Goal: Task Accomplishment & Management: Use online tool/utility

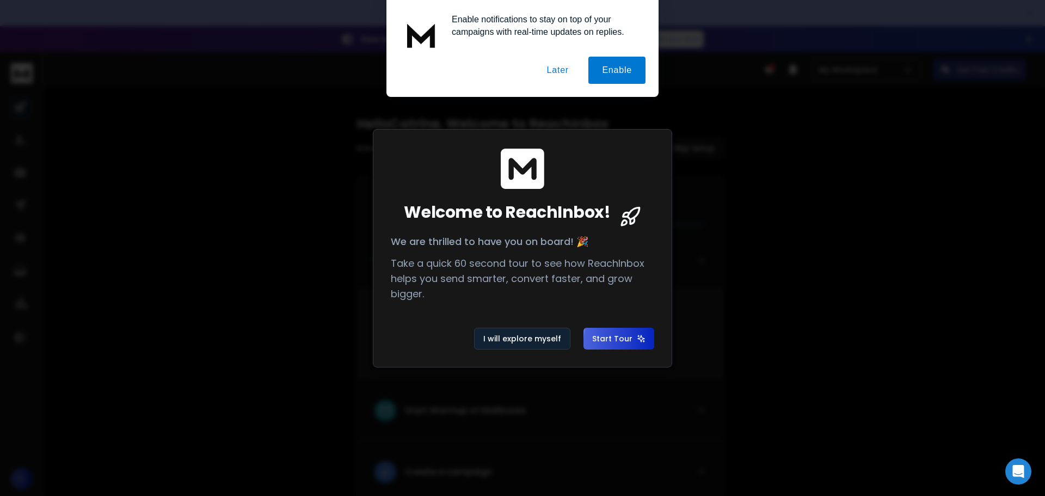
click at [524, 340] on button "I will explore myself" at bounding box center [522, 339] width 96 height 22
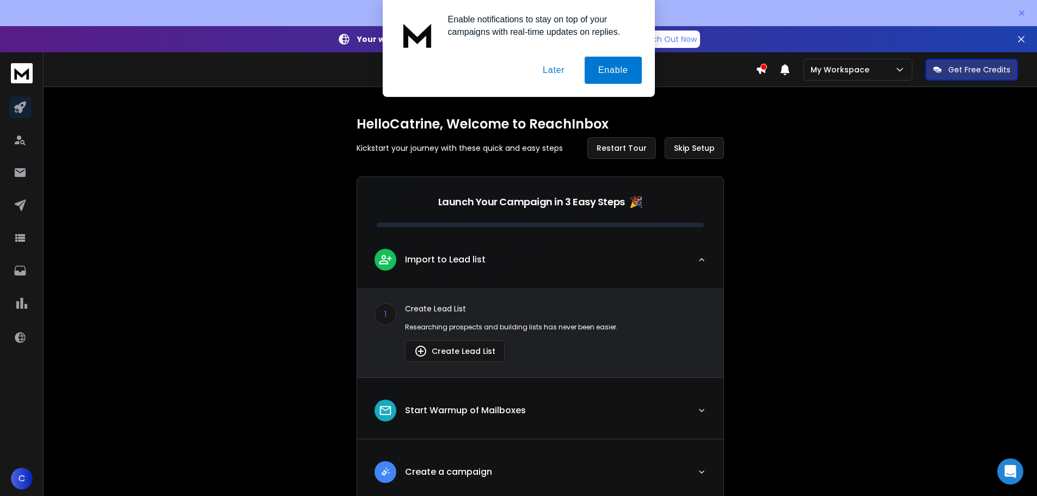
click at [558, 70] on button "Later" at bounding box center [553, 70] width 49 height 27
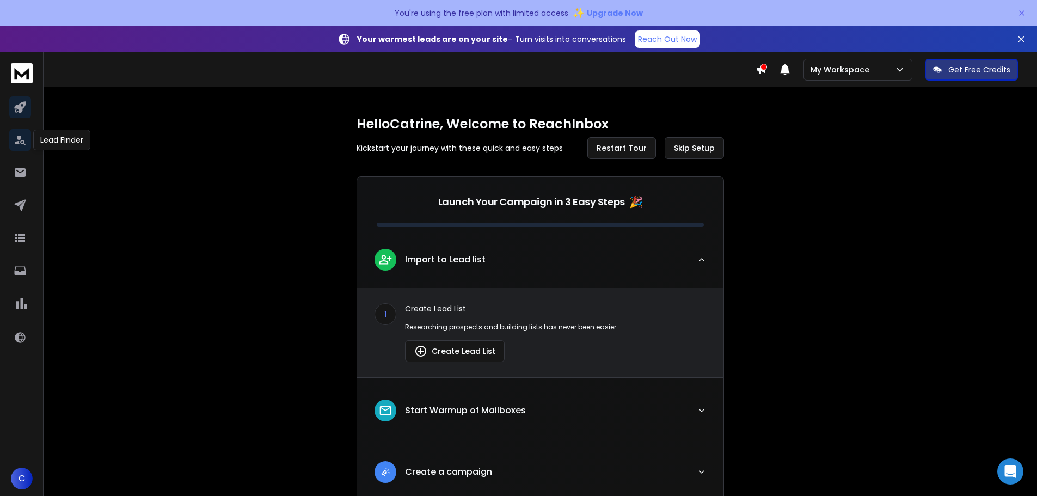
click at [19, 141] on icon at bounding box center [20, 139] width 13 height 13
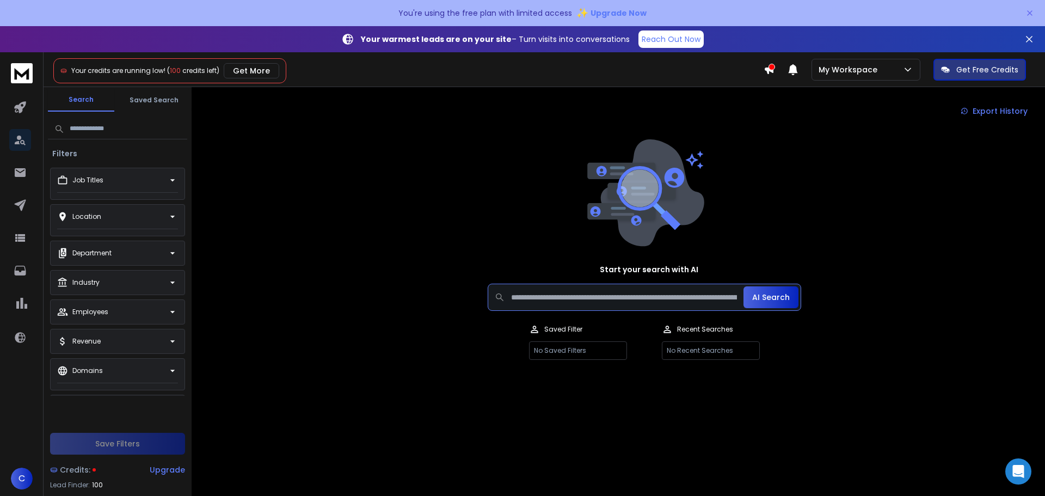
click at [90, 130] on input at bounding box center [117, 129] width 139 height 22
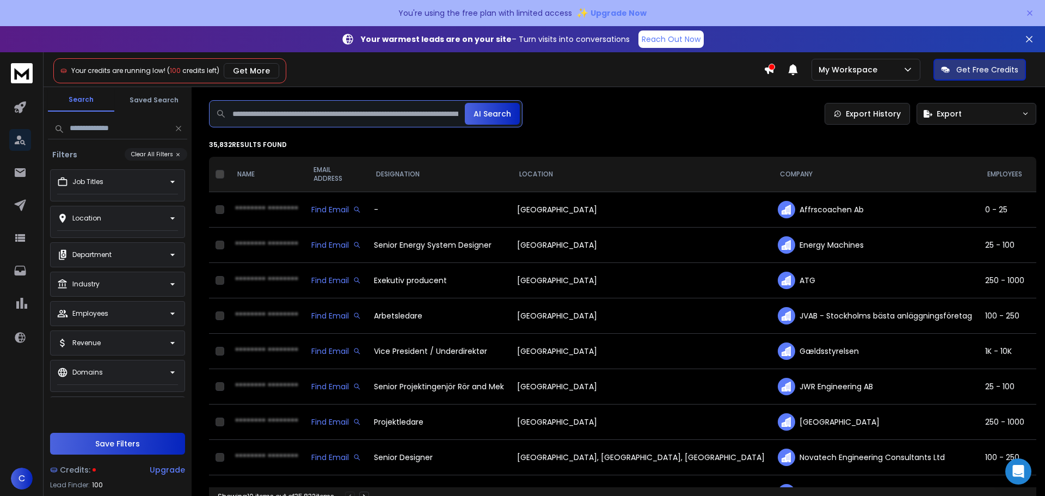
type input "**********"
click at [99, 283] on div "Industry" at bounding box center [117, 284] width 121 height 11
click at [91, 180] on p "Job Titles" at bounding box center [87, 181] width 31 height 9
